Goal: Task Accomplishment & Management: Manage account settings

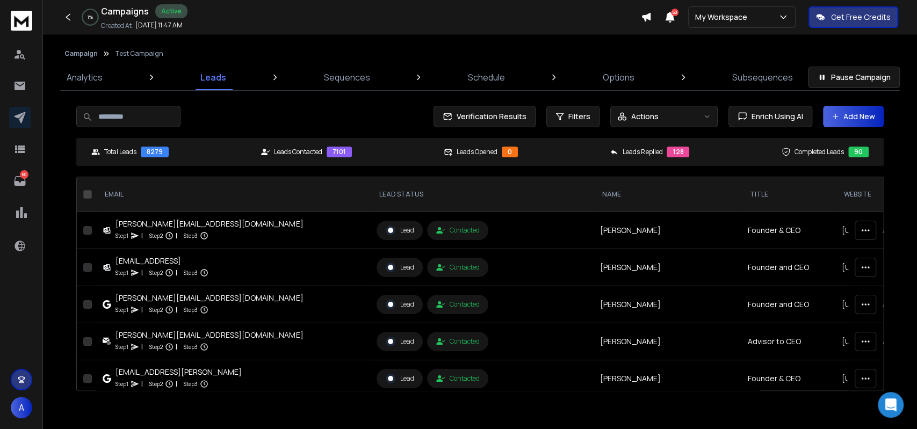
scroll to position [591, 0]
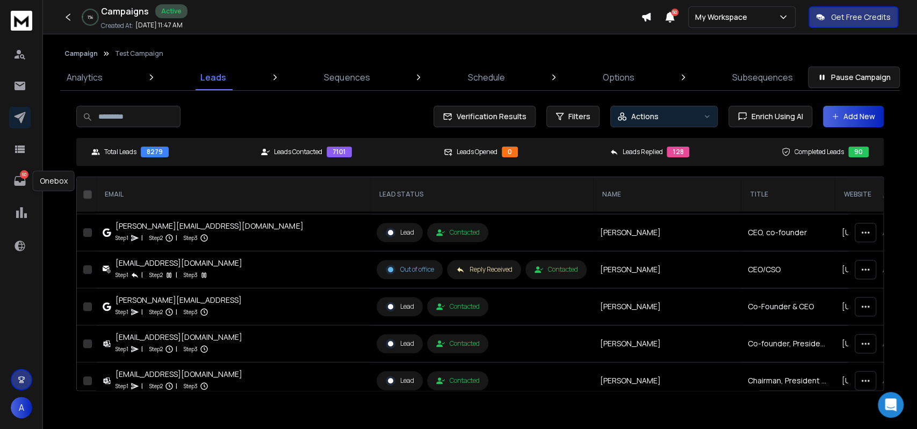
click at [656, 123] on button "Actions" at bounding box center [663, 116] width 107 height 21
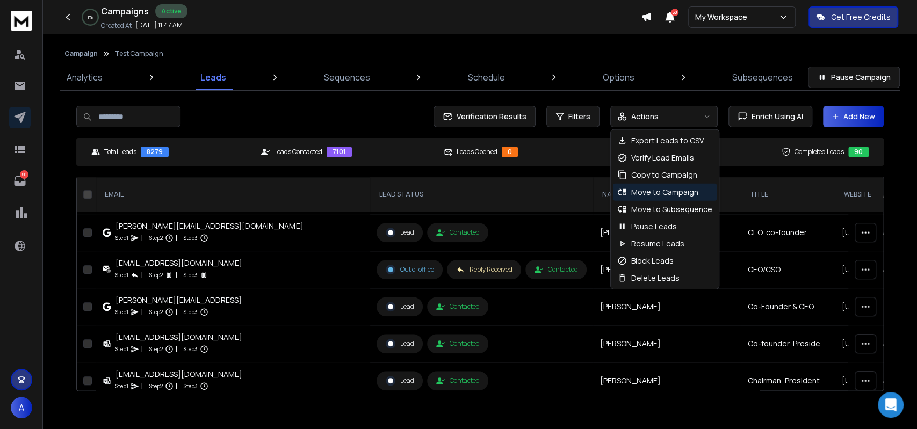
click at [662, 194] on p "Move to Campaign" at bounding box center [664, 192] width 67 height 11
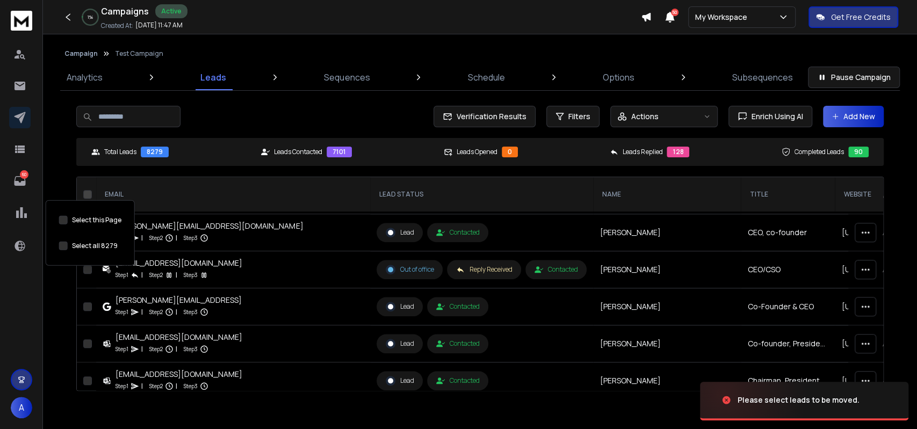
click at [83, 195] on button "Select this Page" at bounding box center [87, 194] width 9 height 9
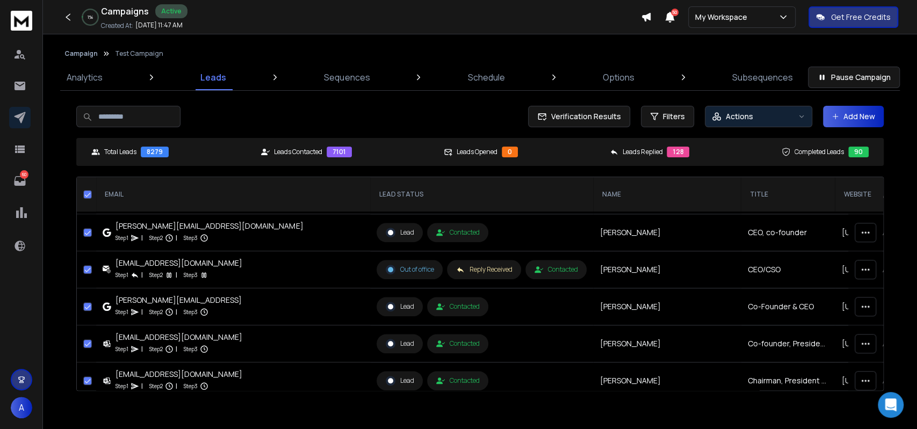
click at [767, 119] on div "Actions" at bounding box center [753, 116] width 82 height 11
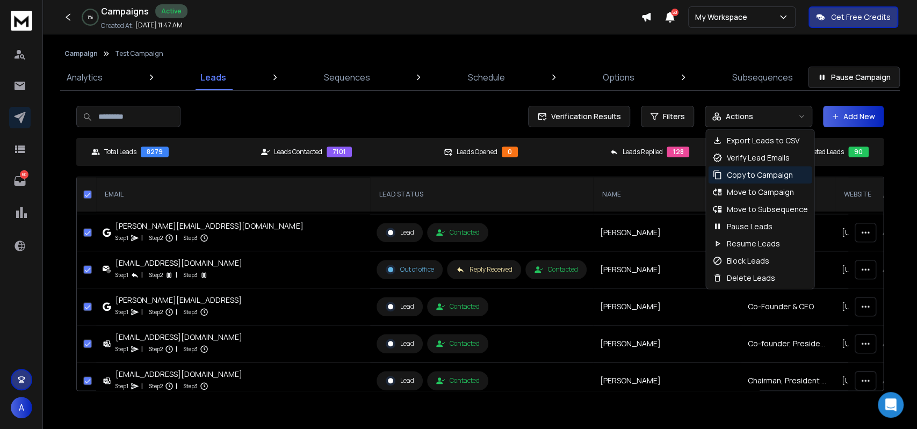
click at [755, 175] on p "Copy to Campaign" at bounding box center [759, 175] width 66 height 11
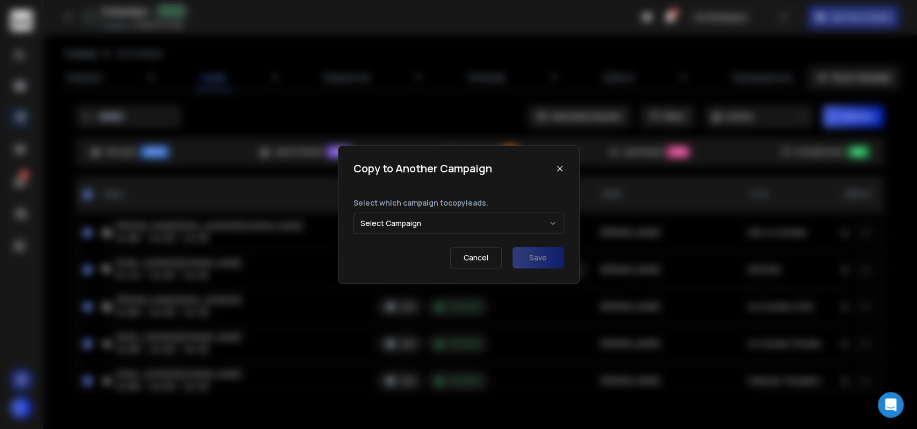
click at [442, 220] on button "Select Campaign" at bounding box center [459, 223] width 211 height 21
click at [550, 261] on button "Save" at bounding box center [539, 257] width 52 height 21
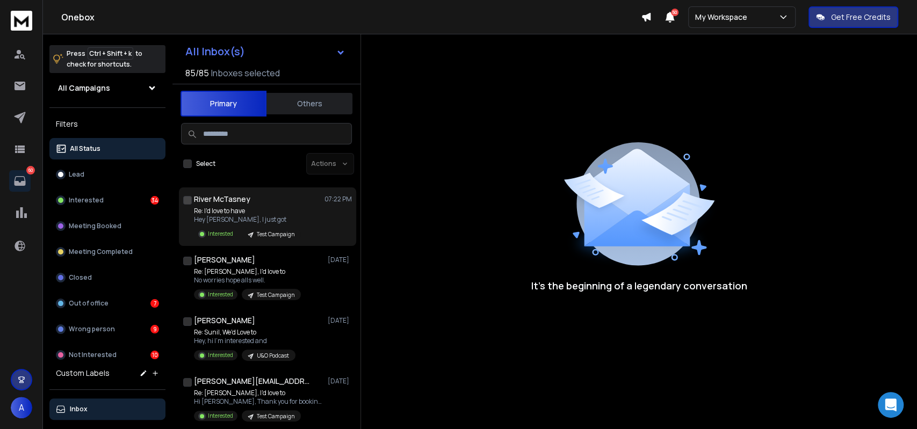
click at [337, 216] on div "Re: I'd love to have Hey Ashley, I just got Interested Test Campaign" at bounding box center [273, 223] width 158 height 33
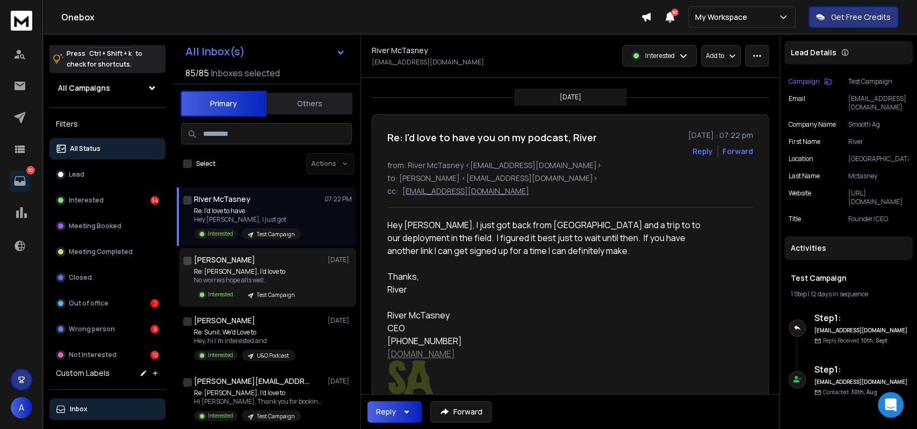
click at [330, 283] on div "Re: Keith, I'd love to No worries hope alls well. Interested Test Campaign" at bounding box center [273, 284] width 158 height 33
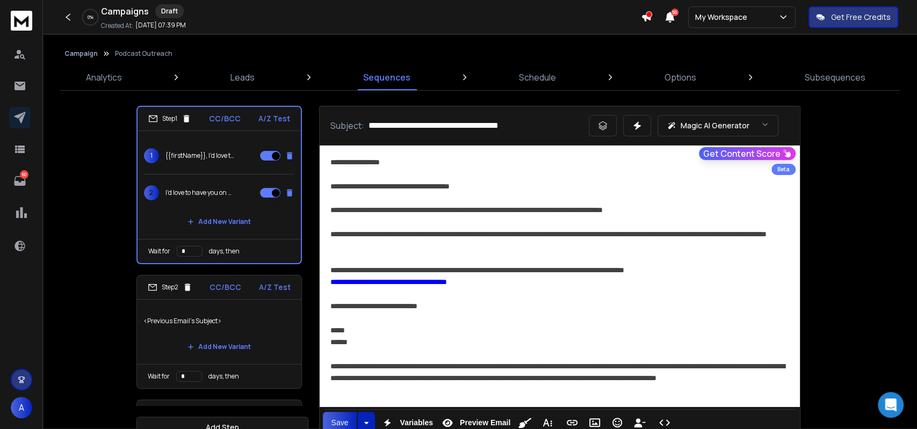
click at [117, 77] on p "Analytics" at bounding box center [104, 77] width 36 height 13
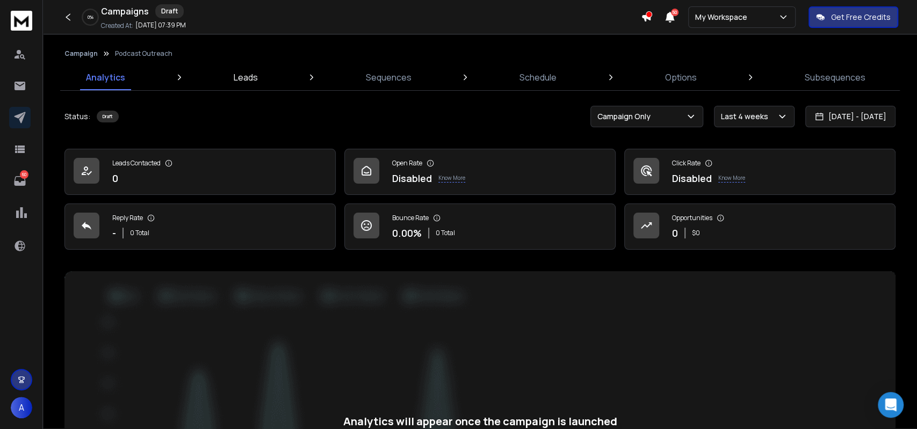
click at [241, 82] on p "Leads" at bounding box center [246, 77] width 24 height 13
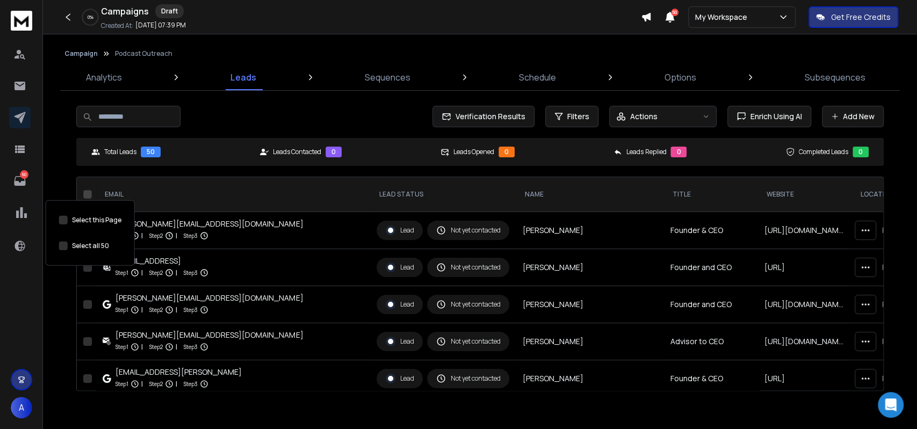
click at [88, 193] on button "Select this Page" at bounding box center [87, 194] width 9 height 9
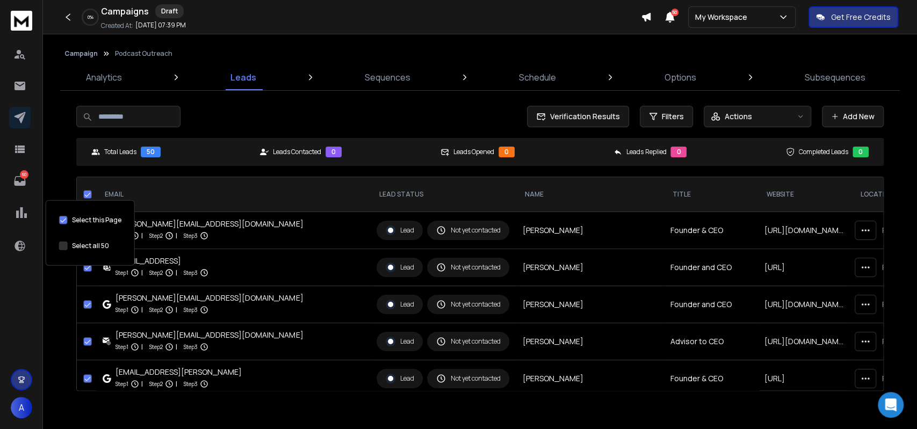
click at [88, 193] on button "Select this Page" at bounding box center [87, 194] width 9 height 9
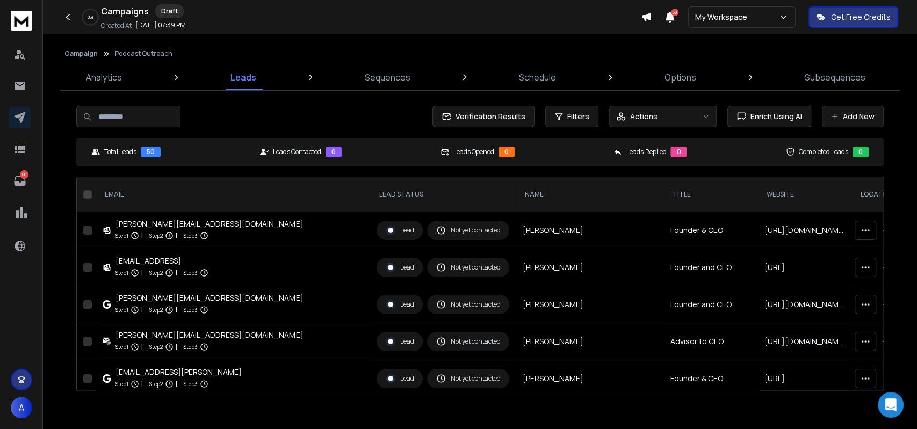
click at [88, 193] on button "button" at bounding box center [87, 194] width 9 height 9
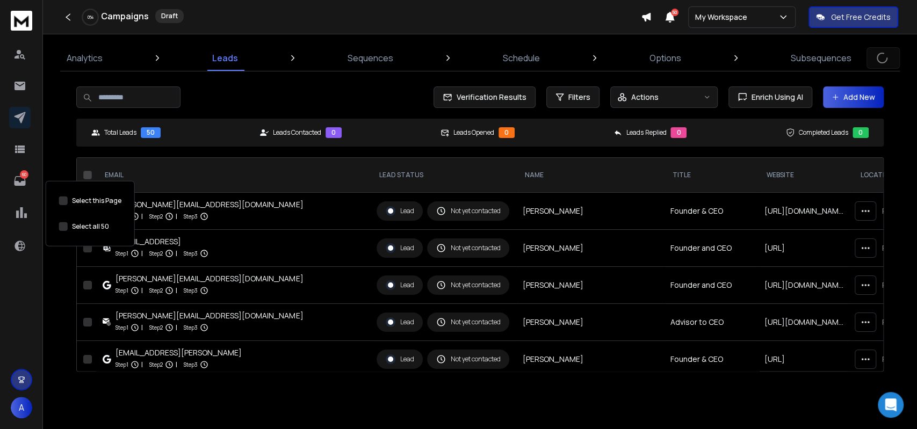
click at [86, 175] on button "Select this Page" at bounding box center [87, 175] width 9 height 9
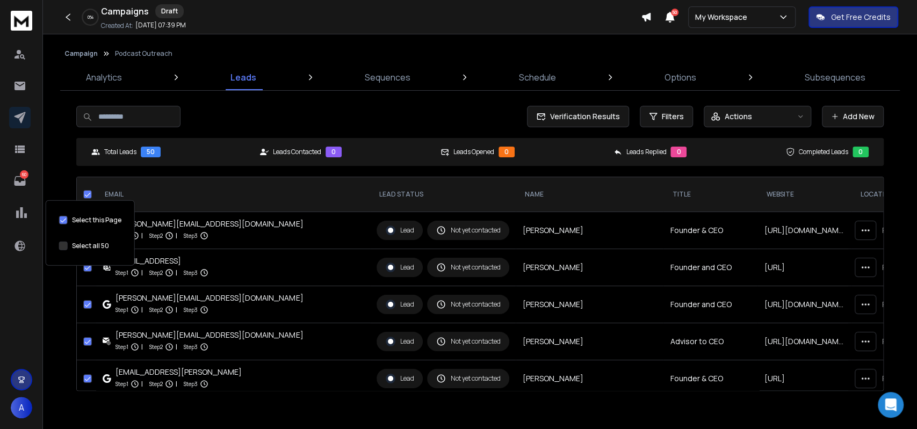
click at [88, 227] on div "Select this Page" at bounding box center [90, 220] width 62 height 21
click at [78, 243] on label "Select all 50" at bounding box center [90, 246] width 37 height 9
click at [76, 247] on label "Select all 50" at bounding box center [90, 246] width 37 height 9
click at [63, 249] on button "Select this Page" at bounding box center [63, 246] width 9 height 9
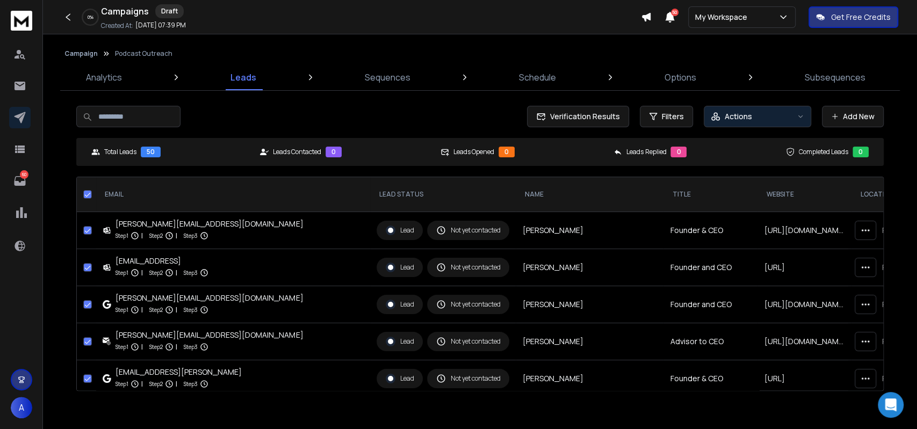
click at [767, 112] on div "Actions" at bounding box center [752, 116] width 82 height 11
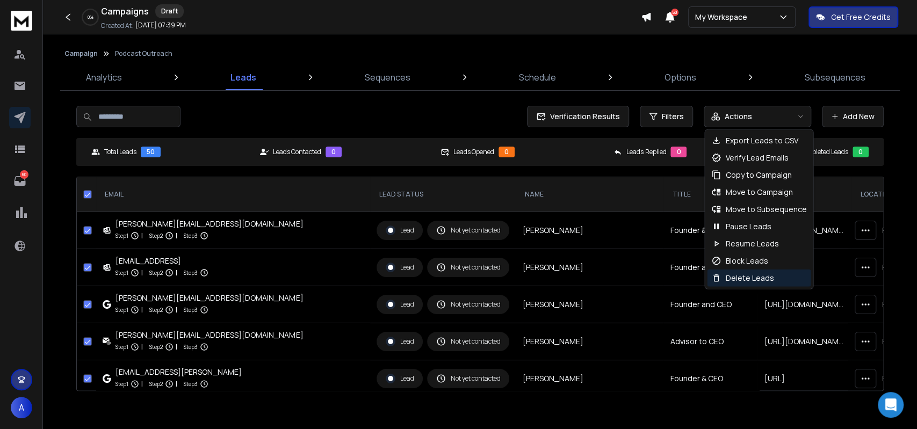
click at [747, 279] on p "Delete Leads" at bounding box center [749, 278] width 48 height 11
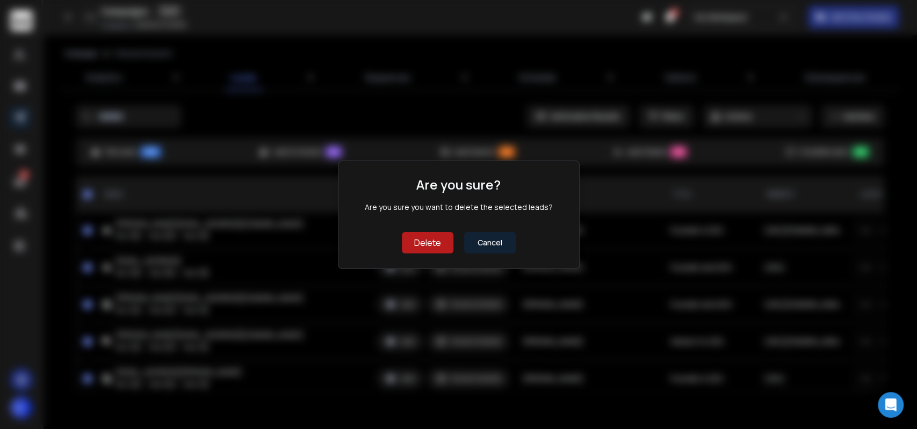
click at [425, 246] on button "Delete" at bounding box center [428, 242] width 52 height 21
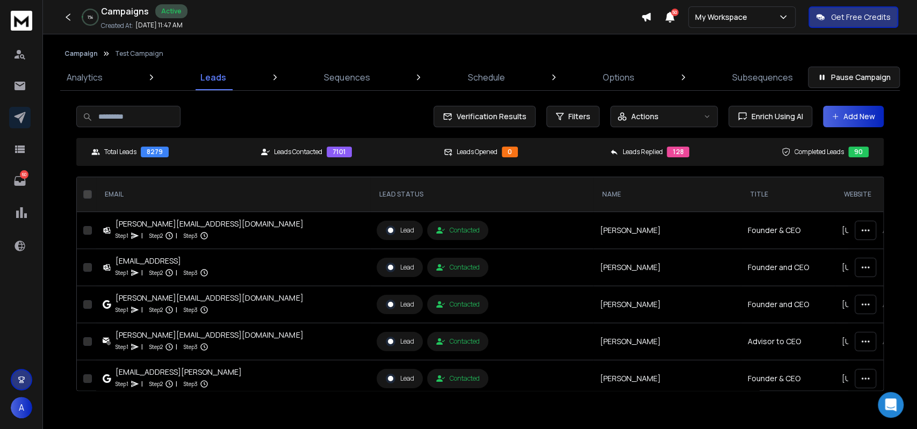
scroll to position [591, 0]
